Goal: Task Accomplishment & Management: Use online tool/utility

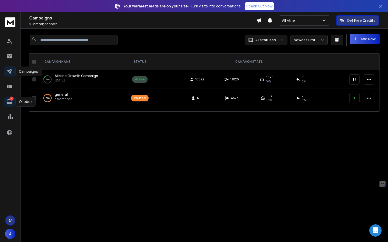
click at [12, 103] on icon at bounding box center [9, 101] width 5 height 5
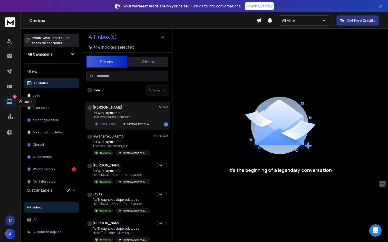
click at [135, 106] on div "[PERSON_NAME] 05:52 AM" at bounding box center [130, 107] width 75 height 5
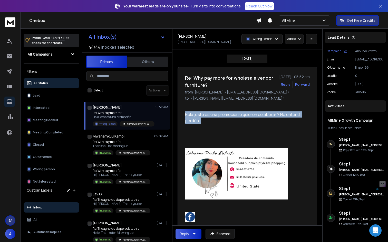
drag, startPoint x: 208, startPoint y: 121, endPoint x: 183, endPoint y: 115, distance: 25.6
copy div "Hola ,esto es una promoción o quieren colaborar ? No entendí perdón ."
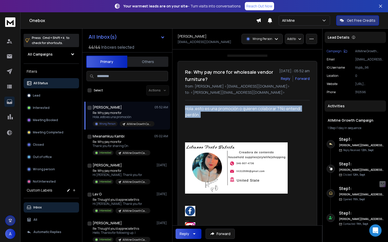
scroll to position [6, 0]
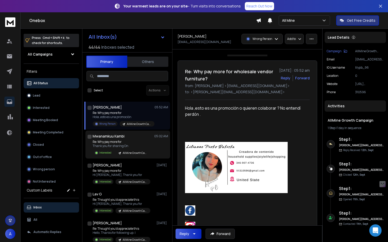
click at [146, 142] on p "Re: Why pay more for" at bounding box center [122, 142] width 58 height 4
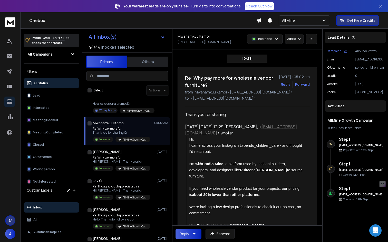
scroll to position [8, 0]
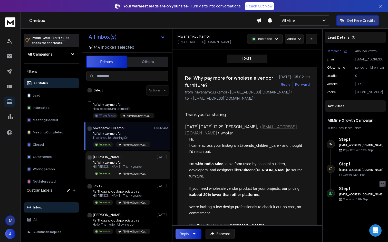
click at [122, 162] on p "Re: Why pay more for" at bounding box center [122, 163] width 58 height 4
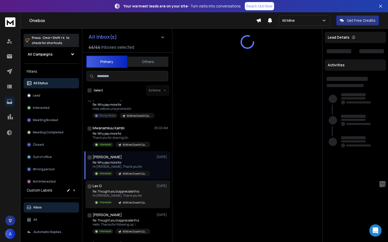
click at [137, 191] on p "Re: Thought you’d appreciate this" at bounding box center [122, 192] width 58 height 4
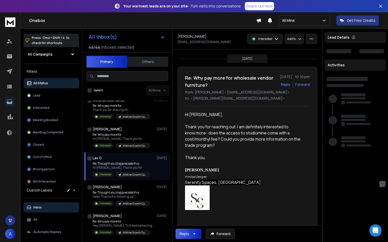
scroll to position [56, 0]
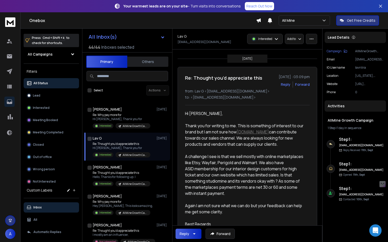
click at [137, 149] on p "Hi [PERSON_NAME], Thank you for" at bounding box center [122, 148] width 58 height 4
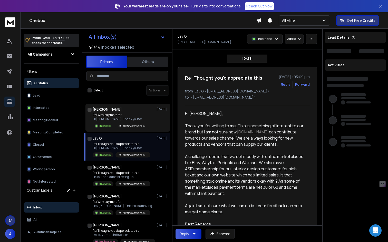
click at [132, 114] on p "Re: Why pay more for" at bounding box center [122, 115] width 58 height 4
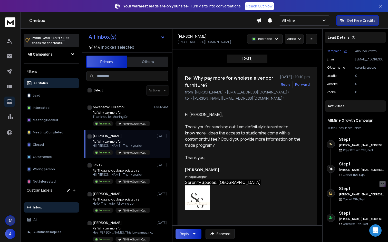
scroll to position [21, 0]
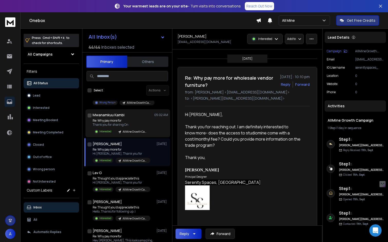
click at [131, 118] on div "Mwanamkuu Kambi 05:02 AM Re: Why pay more for Thank you for sharing On Interest…" at bounding box center [130, 124] width 75 height 22
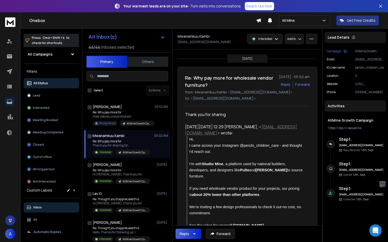
scroll to position [0, 0]
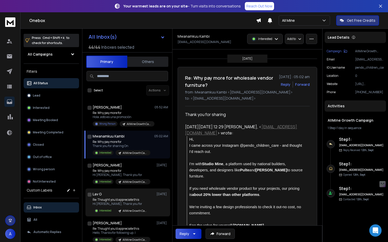
click at [135, 200] on p "Re: Thought you’d appreciate this" at bounding box center [122, 200] width 58 height 4
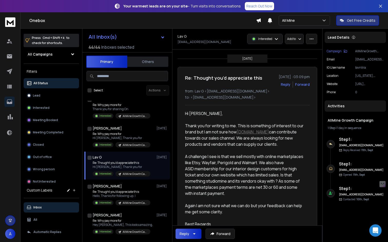
scroll to position [39, 0]
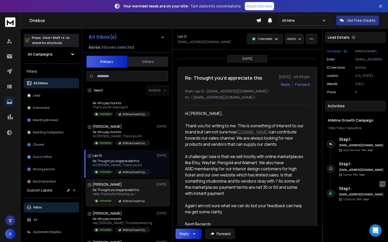
click at [135, 200] on p "AllMine Growth Campaign" at bounding box center [135, 201] width 25 height 4
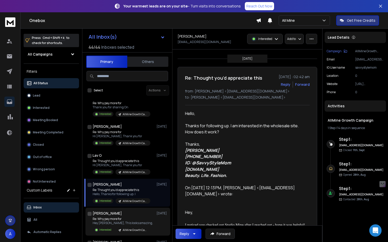
click at [134, 220] on p "Re: Why pay more for" at bounding box center [123, 219] width 60 height 4
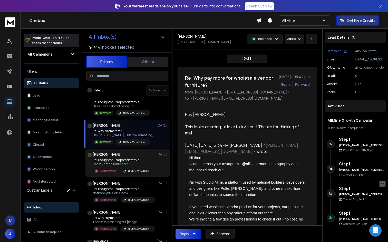
scroll to position [131, 0]
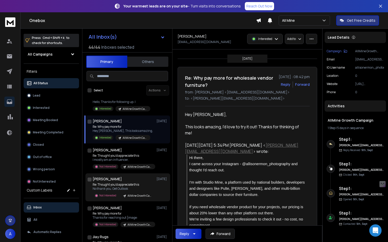
click at [138, 187] on p "No thank you. Get Outlook" at bounding box center [124, 189] width 62 height 4
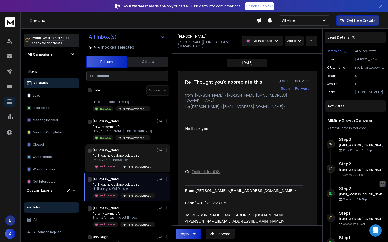
click at [133, 162] on div "Re: Thought you’d appreciate this I mostly am an influencer, Not Interested All…" at bounding box center [124, 162] width 63 height 16
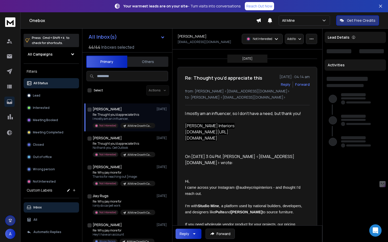
scroll to position [184, 0]
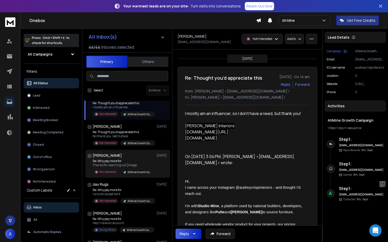
click at [133, 163] on p "Thanks for reaching out [image:" at bounding box center [124, 165] width 62 height 4
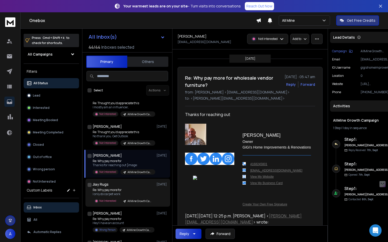
click at [133, 190] on p "Re: Why pay more for" at bounding box center [124, 190] width 62 height 4
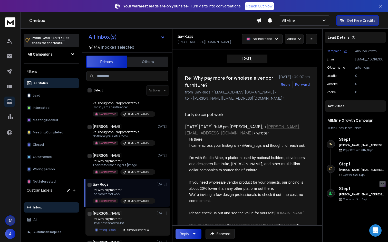
click at [134, 218] on p "Re: Why pay more for" at bounding box center [124, 219] width 62 height 4
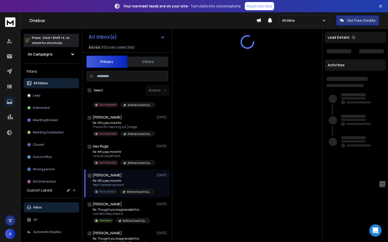
scroll to position [233, 0]
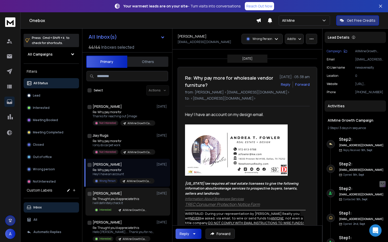
click at [130, 201] on p "Re: Thought you’d appreciate this" at bounding box center [122, 199] width 58 height 4
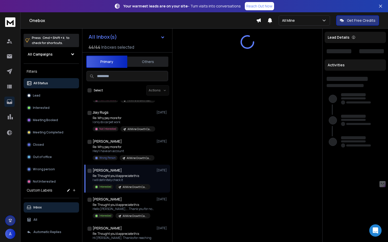
scroll to position [256, 0]
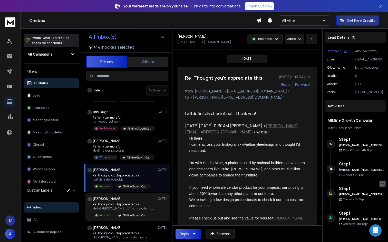
click at [130, 201] on div "[PERSON_NAME] [DATE]" at bounding box center [130, 198] width 75 height 5
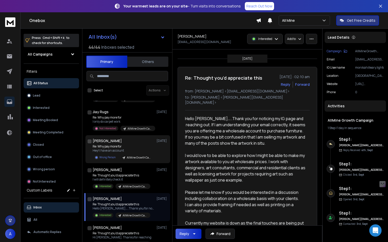
scroll to position [0, 0]
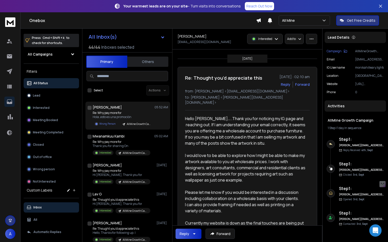
click at [124, 118] on p "Hola ,esto es una promoción" at bounding box center [124, 117] width 62 height 4
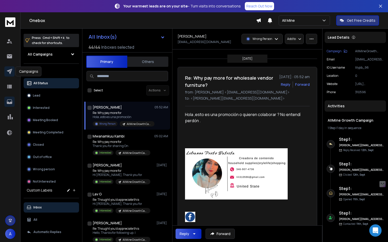
click at [11, 72] on icon at bounding box center [9, 71] width 5 height 5
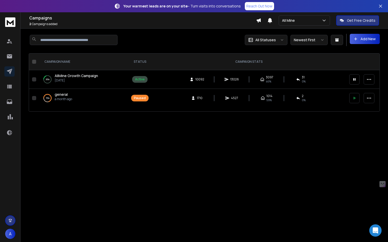
click at [89, 81] on p "[DATE]" at bounding box center [76, 80] width 43 height 4
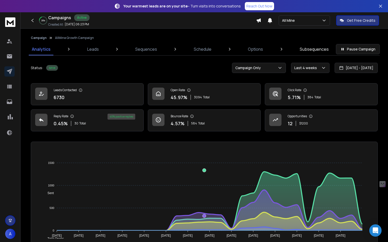
click at [317, 51] on p "Subsequences" at bounding box center [313, 49] width 29 height 6
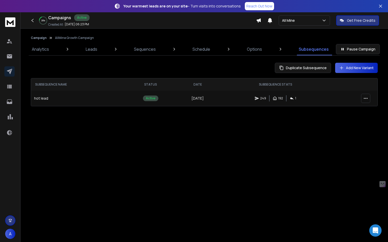
click at [238, 101] on div "249 192 1" at bounding box center [275, 98] width 106 height 6
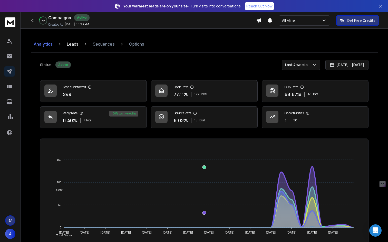
click at [73, 44] on p "Leads" at bounding box center [73, 44] width 12 height 6
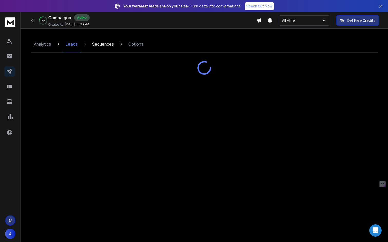
click at [103, 46] on p "Sequences" at bounding box center [103, 44] width 22 height 6
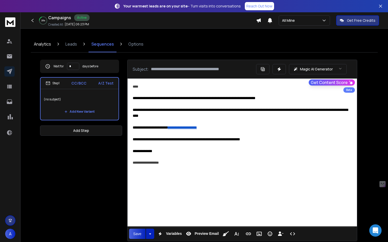
click at [47, 44] on p "Analytics" at bounding box center [42, 44] width 17 height 6
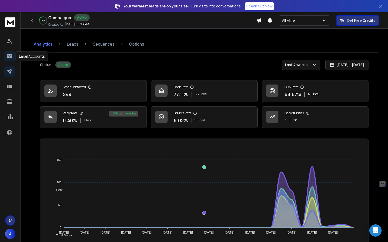
click at [12, 58] on icon at bounding box center [9, 56] width 5 height 4
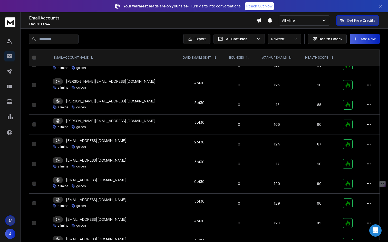
scroll to position [212, 0]
